Goal: Task Accomplishment & Management: Use online tool/utility

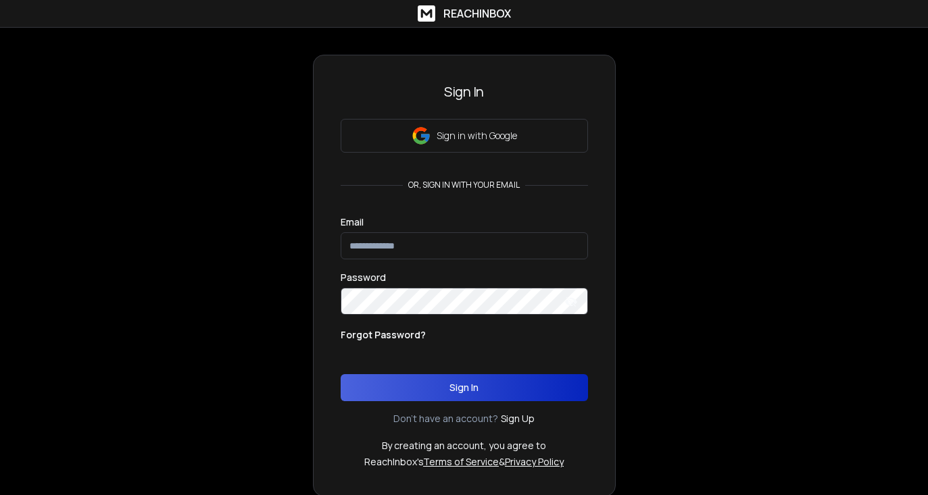
click at [437, 229] on div "Email" at bounding box center [464, 239] width 247 height 42
click at [439, 239] on input "email" at bounding box center [464, 246] width 247 height 27
paste input "**********"
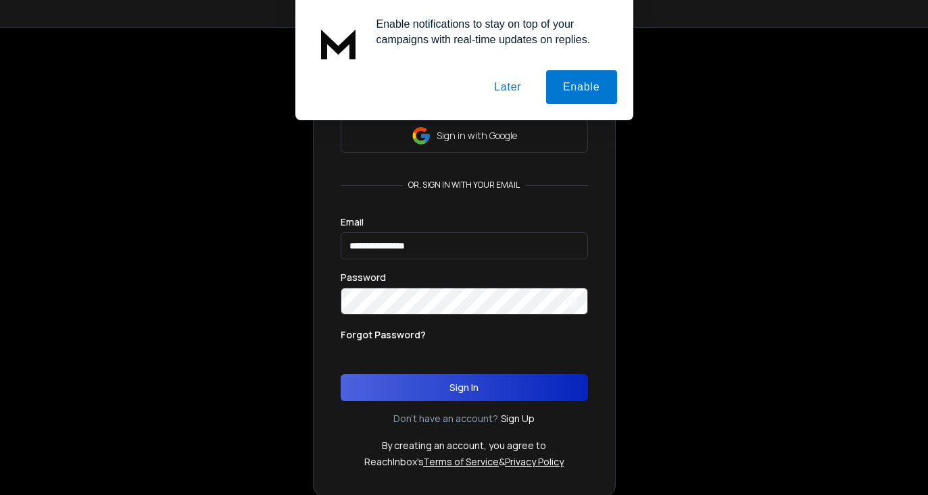
type input "**********"
click at [505, 80] on button "Later" at bounding box center [507, 87] width 61 height 34
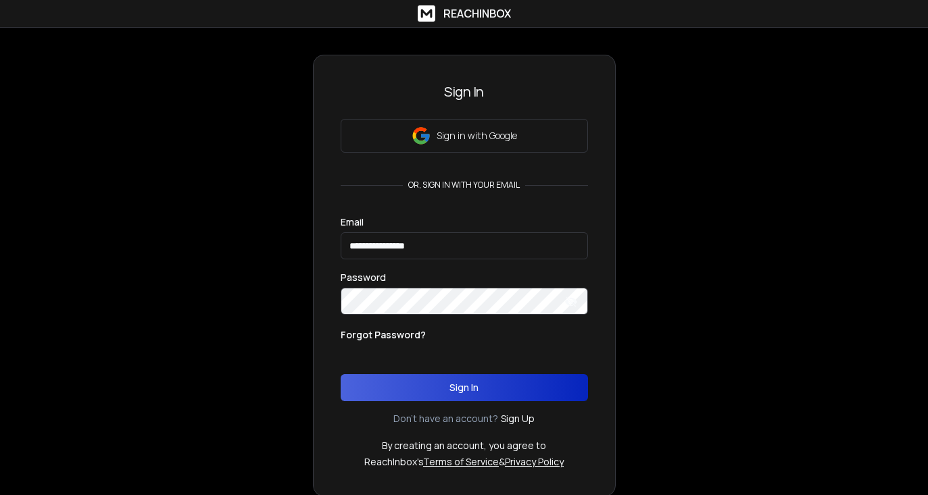
drag, startPoint x: 412, startPoint y: 252, endPoint x: 397, endPoint y: 284, distance: 35.1
click at [411, 252] on input "**********" at bounding box center [464, 246] width 247 height 27
click at [472, 397] on button "Sign In" at bounding box center [464, 387] width 247 height 27
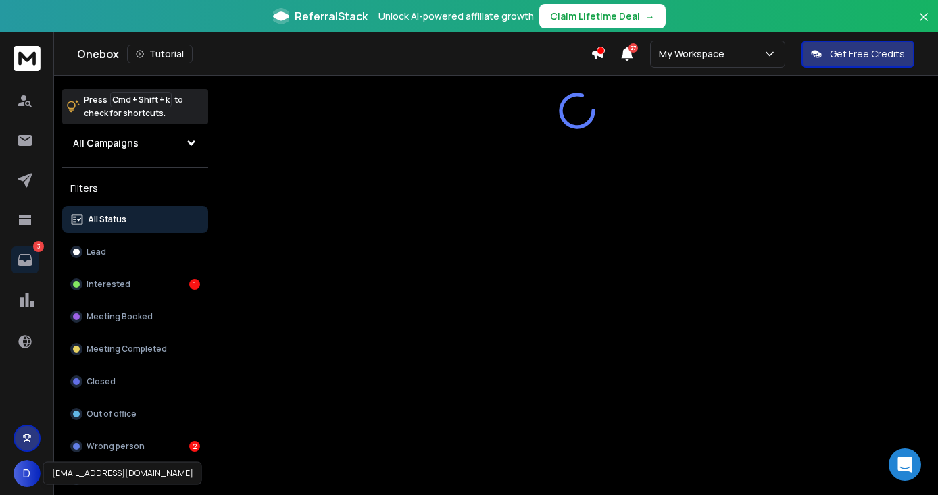
click at [20, 477] on span "D" at bounding box center [27, 473] width 27 height 27
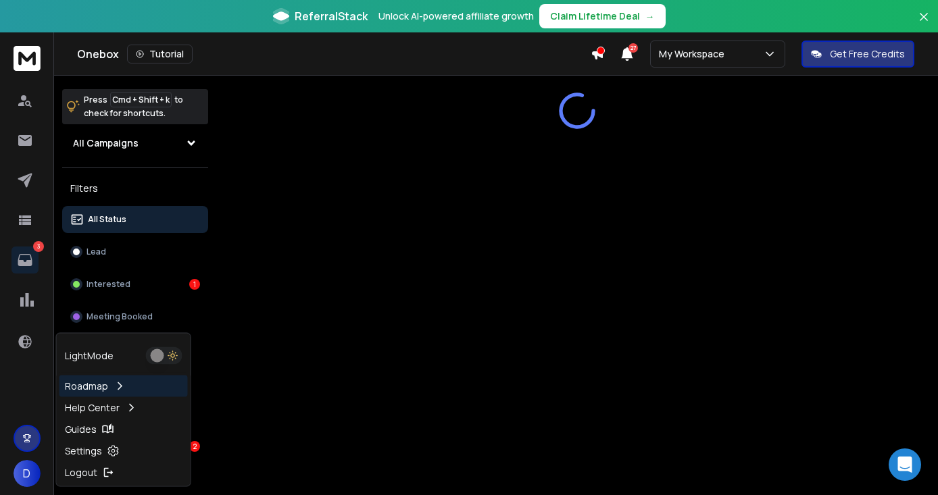
click at [168, 352] on icon at bounding box center [173, 356] width 11 height 11
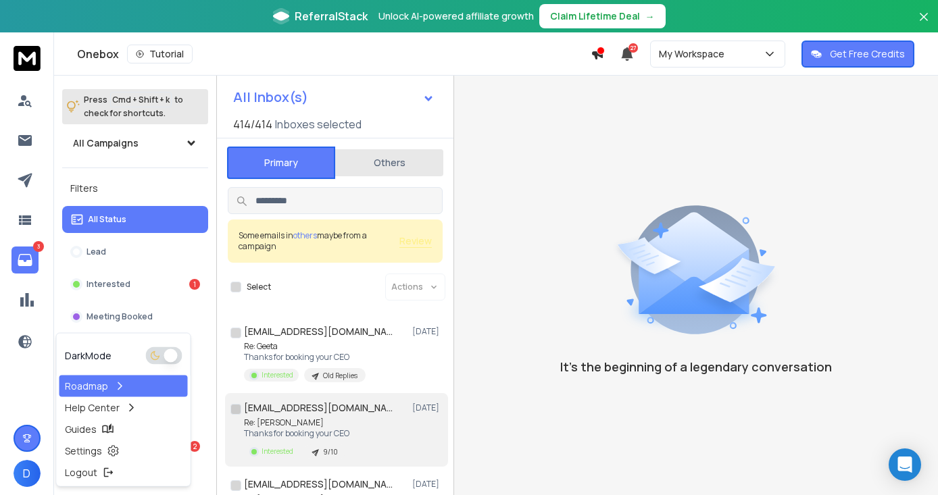
click at [412, 422] on div "Re: [PERSON_NAME] Thanks for booking your CEO Interested 9/10" at bounding box center [343, 438] width 199 height 41
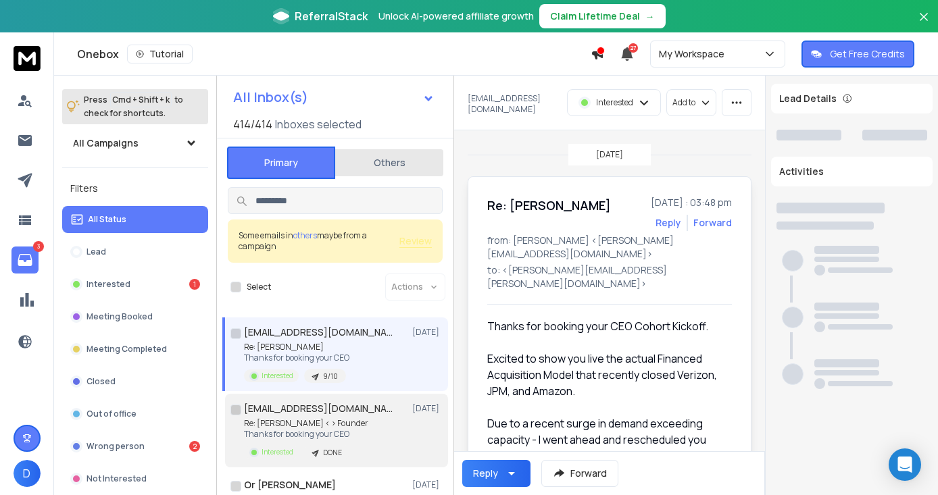
scroll to position [76, 0]
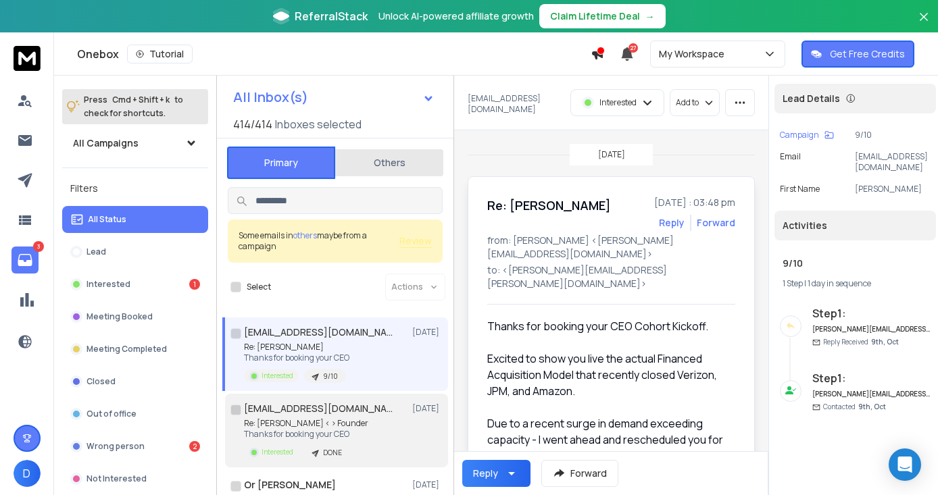
click at [386, 398] on div "[EMAIL_ADDRESS][DOMAIN_NAME] [DATE] Re: [PERSON_NAME] < > Founder Thanks for bo…" at bounding box center [336, 431] width 223 height 74
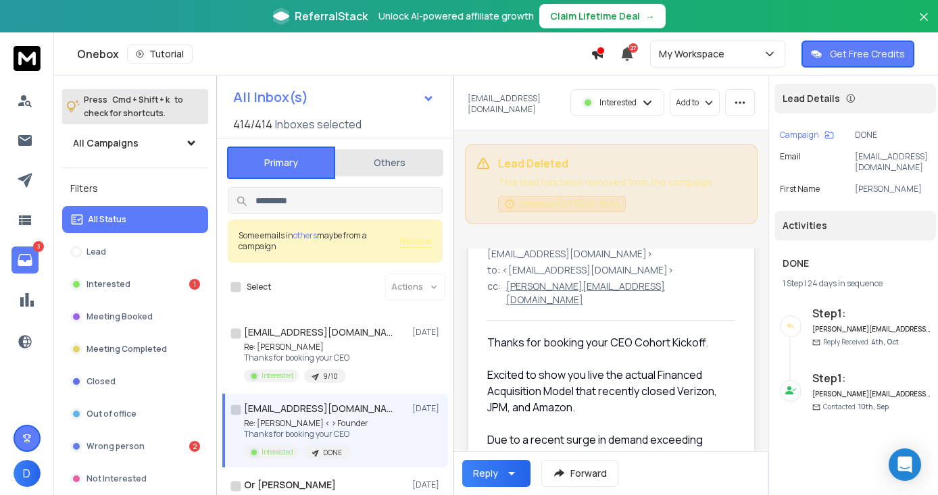
scroll to position [34, 0]
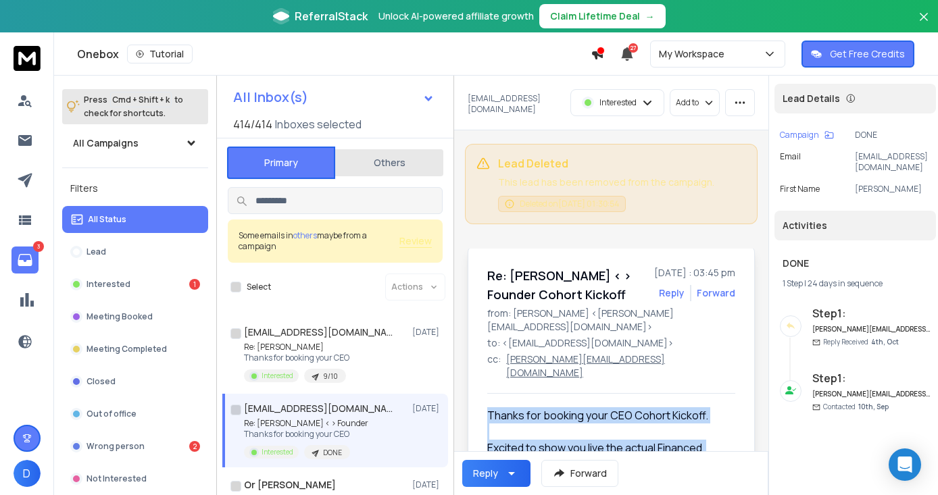
drag, startPoint x: 524, startPoint y: 371, endPoint x: 481, endPoint y: 380, distance: 44.8
click at [649, 424] on div at bounding box center [605, 432] width 237 height 16
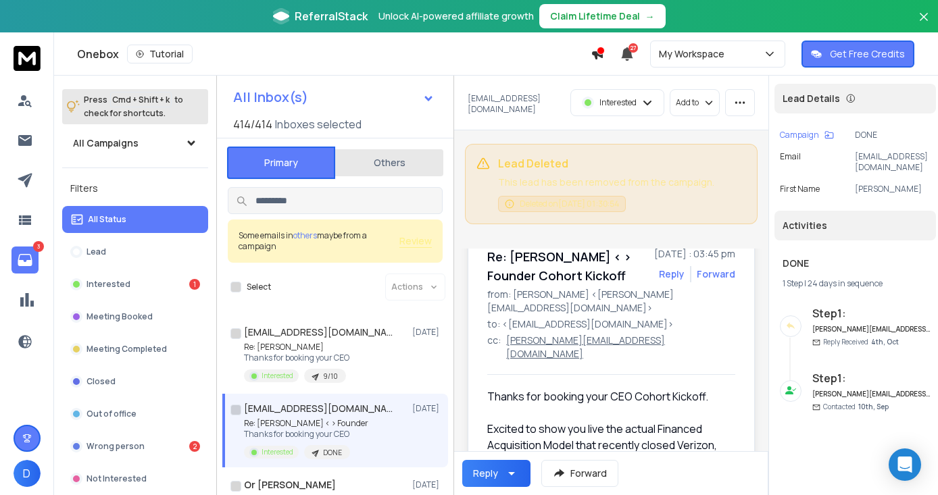
scroll to position [65, 0]
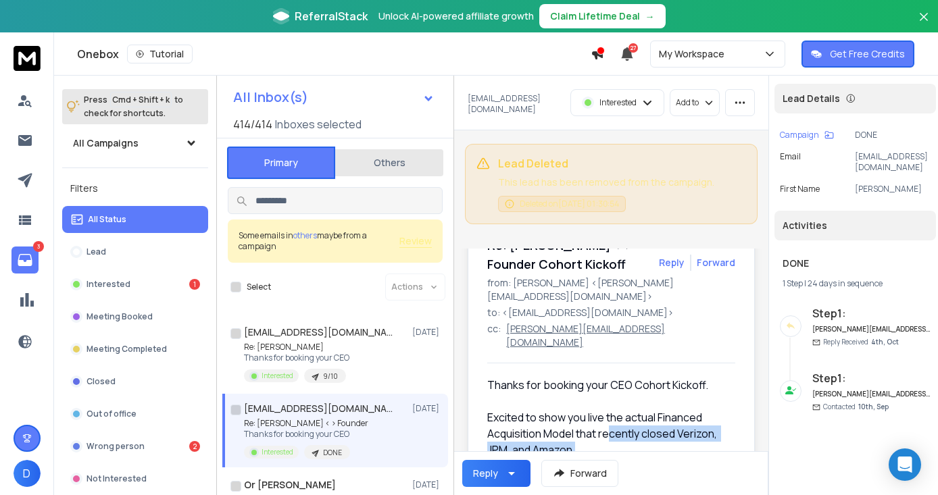
click at [606, 415] on div "Excited to show you live the actual Financed Acquisition Model that recently cl…" at bounding box center [605, 434] width 237 height 49
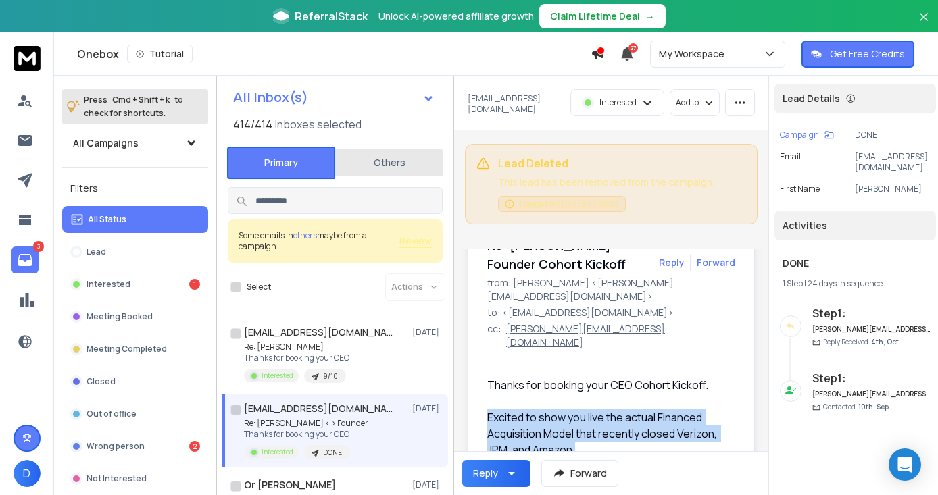
drag, startPoint x: 601, startPoint y: 419, endPoint x: 481, endPoint y: 383, distance: 125.5
copy div "Excited to show you live the actual Financed Acquisition Model that recently cl…"
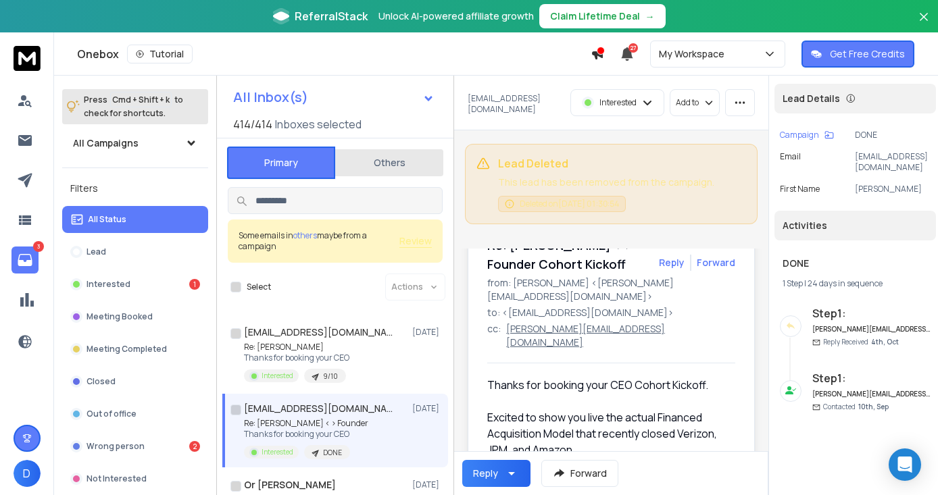
click at [680, 377] on div "Thanks for booking your CEO Cohort Kickoff." at bounding box center [605, 385] width 237 height 16
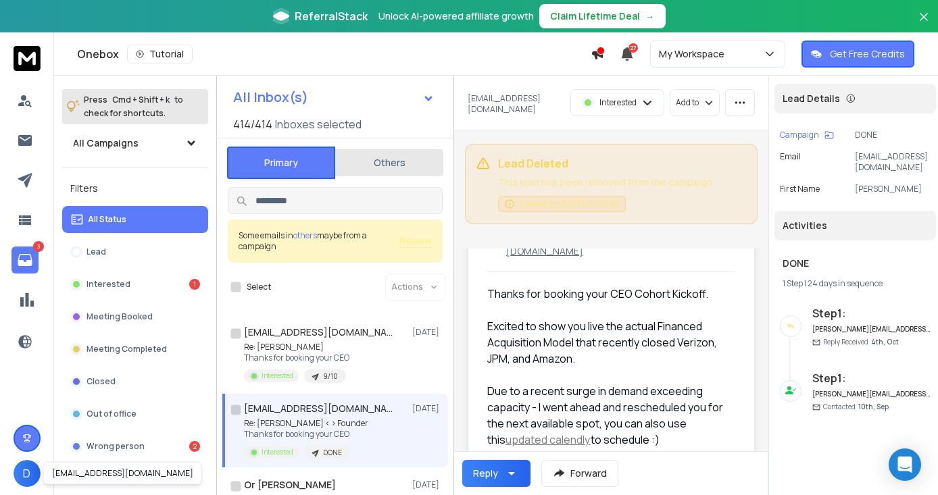
click at [32, 468] on span "D" at bounding box center [27, 473] width 27 height 27
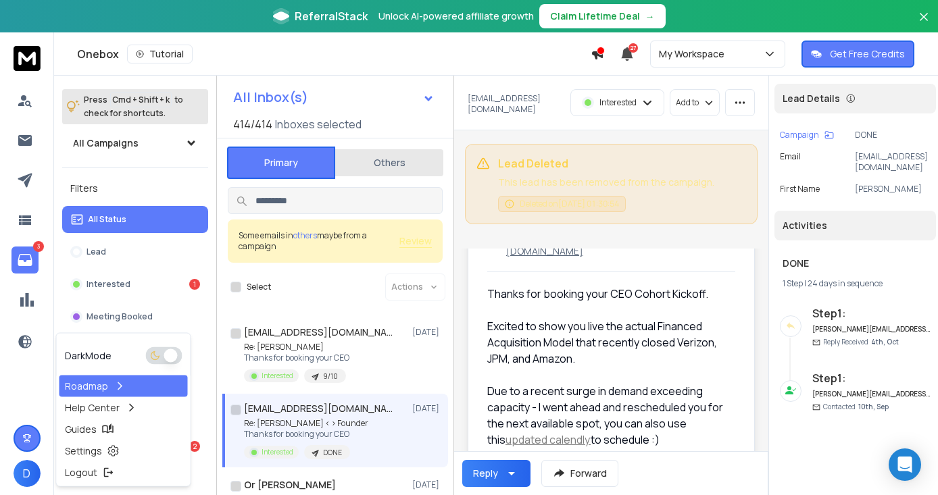
click at [397, 137] on div "All Inbox(s) 414 / 414 Inboxes selected Primary Others Some emails in others ma…" at bounding box center [335, 323] width 237 height 495
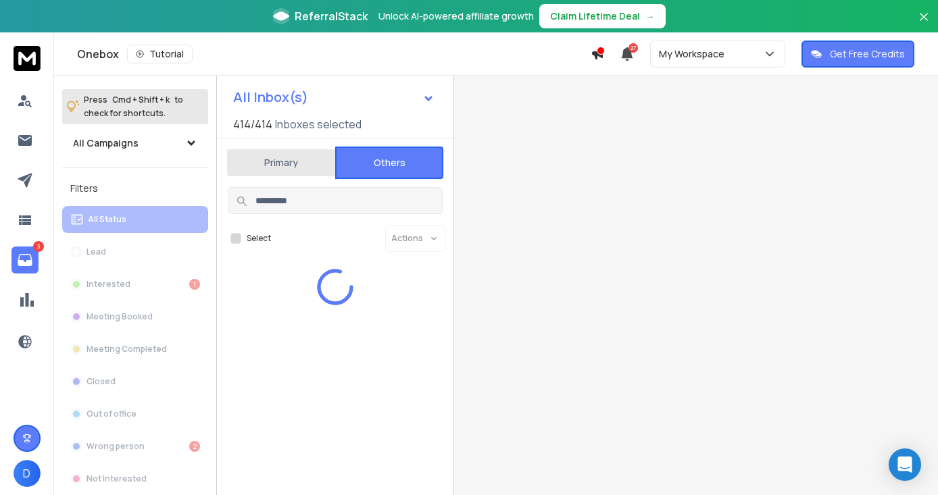
click at [392, 163] on button "Others" at bounding box center [389, 163] width 108 height 32
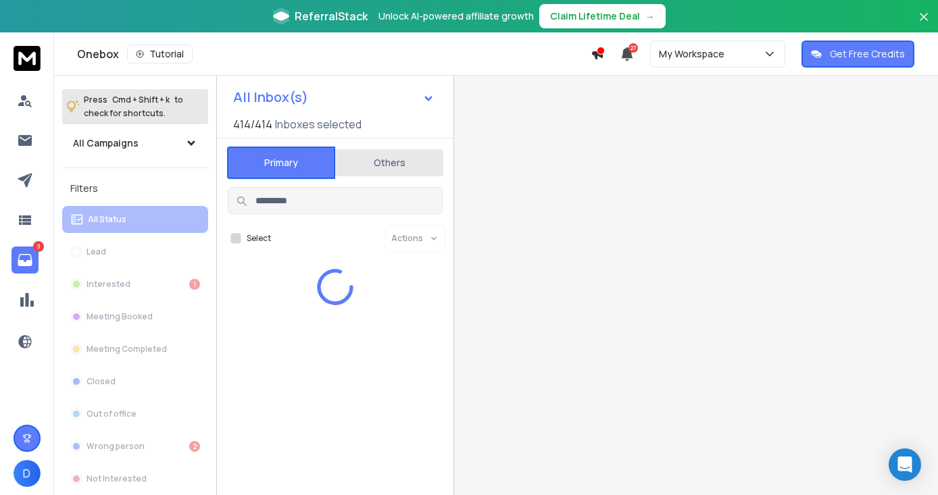
click at [295, 158] on button "Primary" at bounding box center [281, 163] width 108 height 32
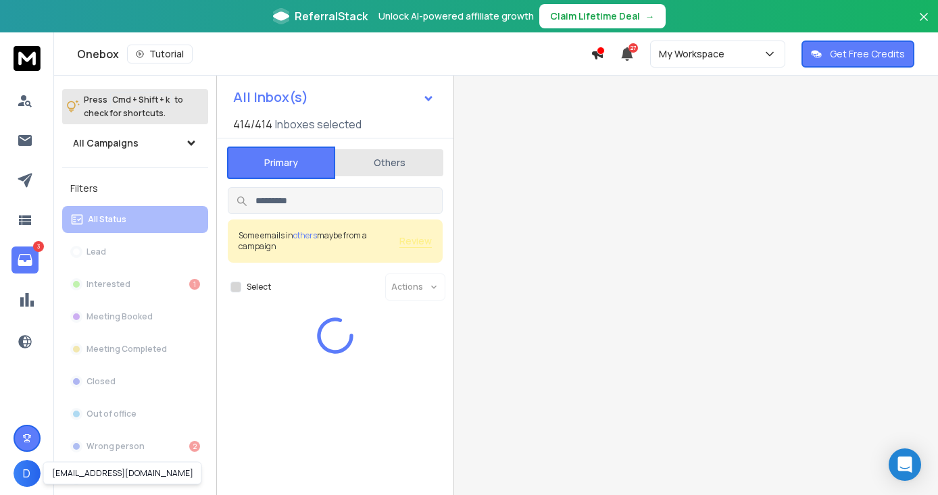
click at [26, 469] on span "D" at bounding box center [27, 473] width 27 height 27
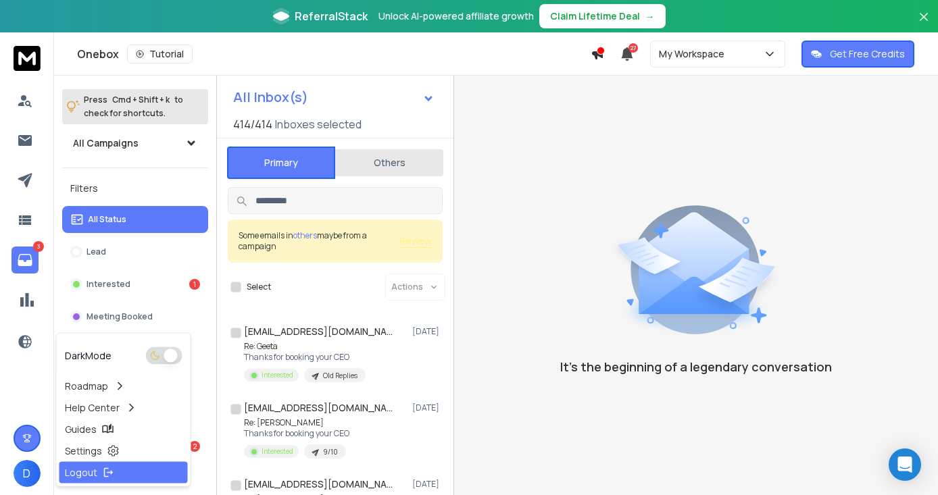
click at [79, 470] on p "Logout" at bounding box center [81, 473] width 32 height 14
